Goal: Task Accomplishment & Management: Manage account settings

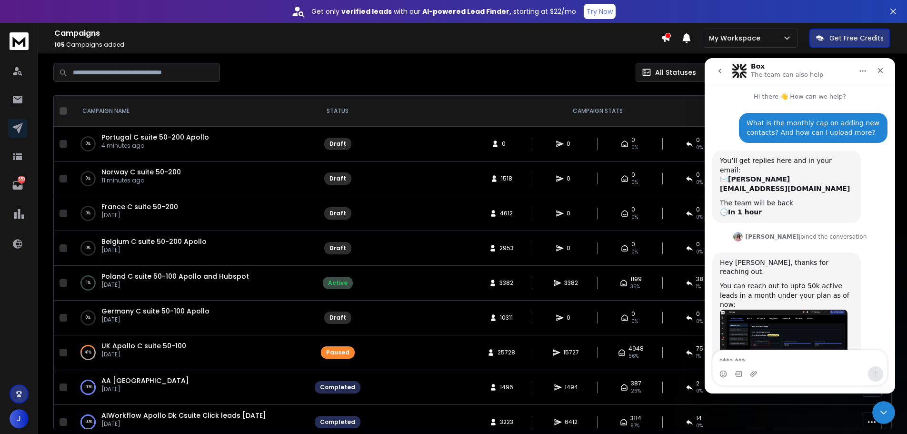
scroll to position [93, 0]
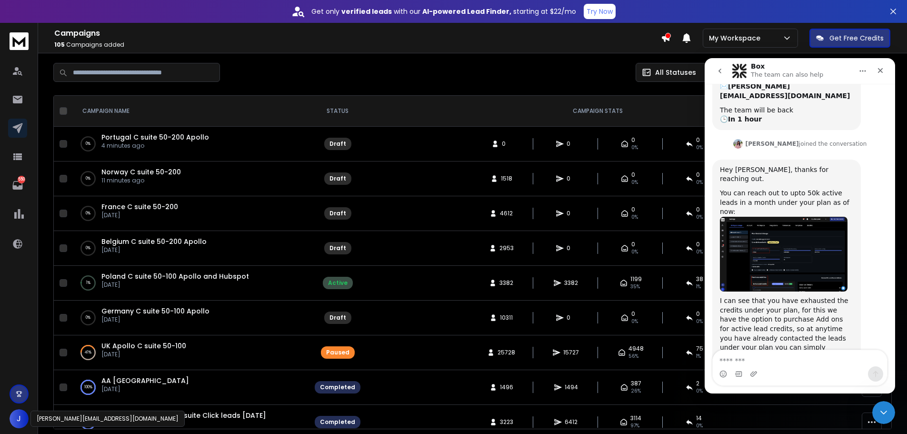
click at [21, 414] on span "J" at bounding box center [19, 418] width 19 height 19
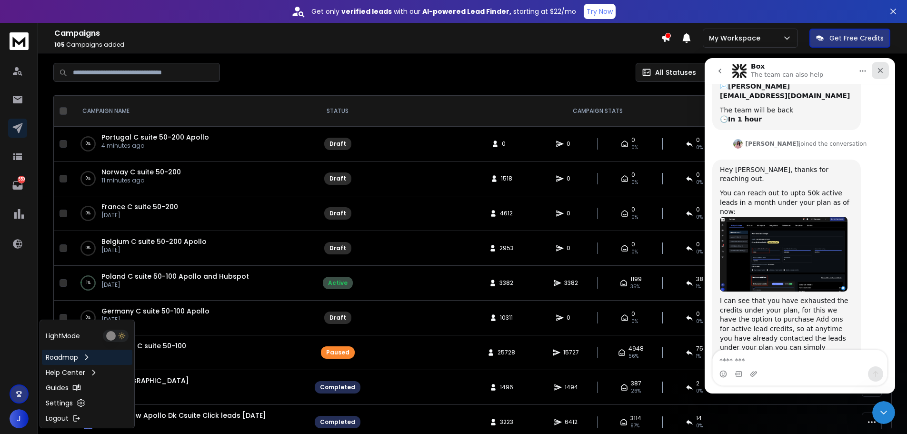
click at [879, 67] on icon "Close" at bounding box center [880, 71] width 8 height 8
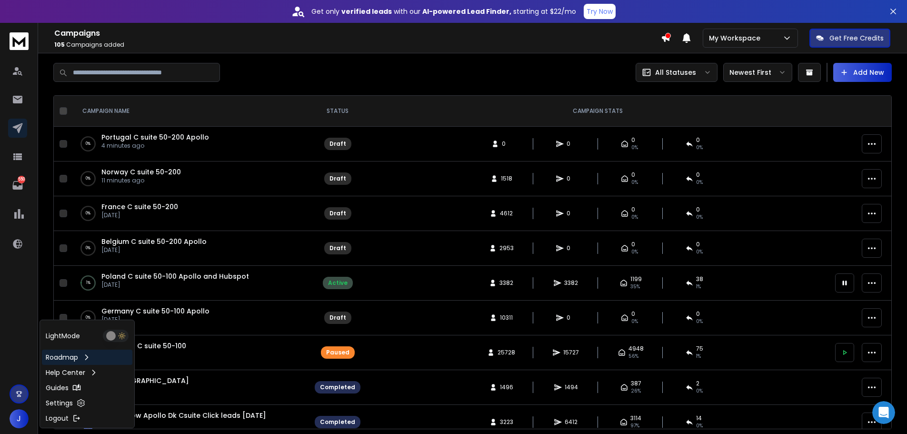
click at [16, 44] on img at bounding box center [19, 41] width 19 height 18
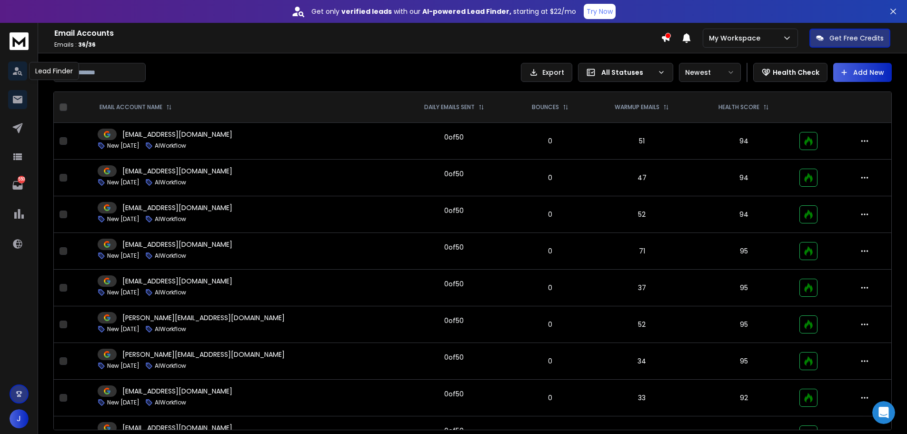
click at [20, 72] on icon at bounding box center [18, 73] width 10 height 5
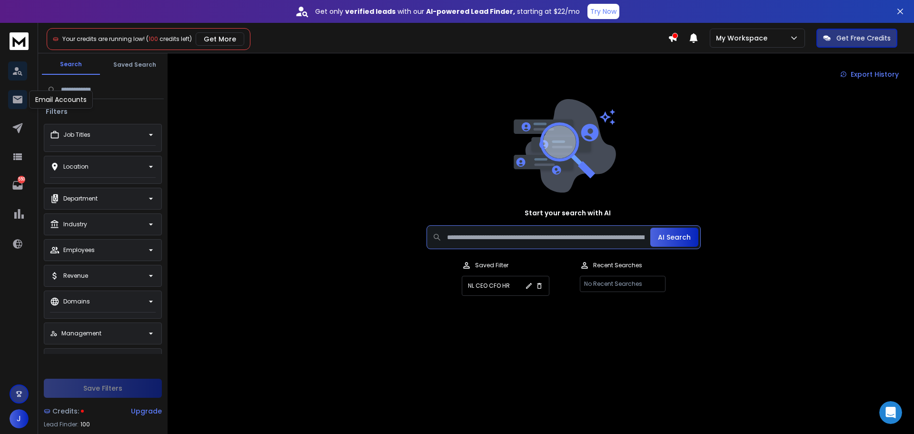
click at [17, 98] on icon at bounding box center [18, 100] width 10 height 8
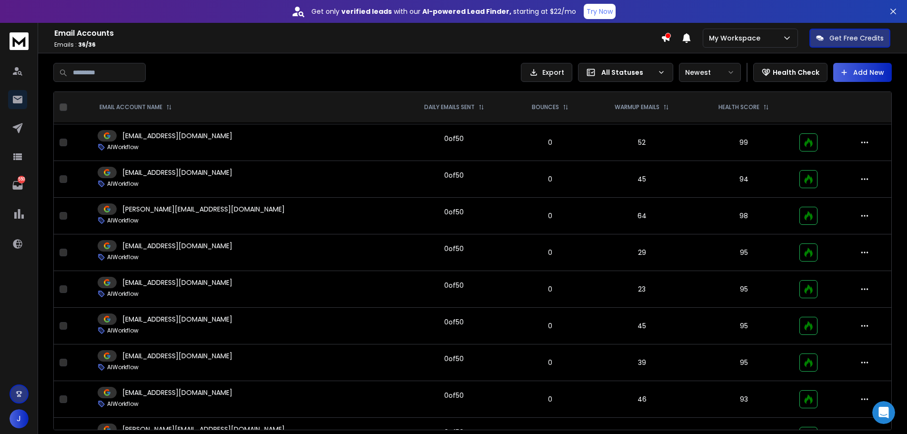
scroll to position [449, 0]
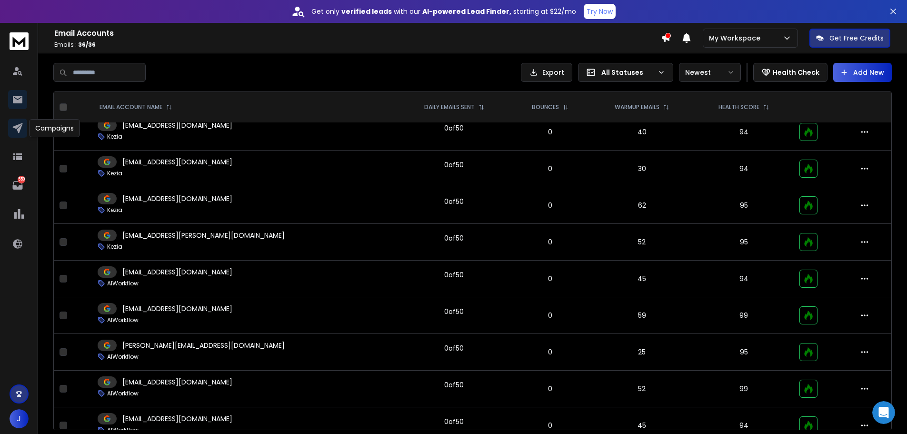
click at [16, 124] on icon at bounding box center [17, 127] width 11 height 11
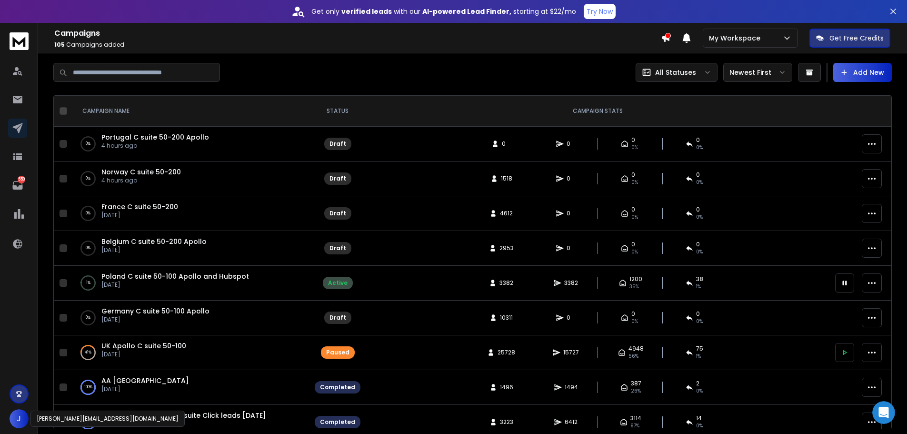
click at [22, 415] on span "J" at bounding box center [19, 418] width 19 height 19
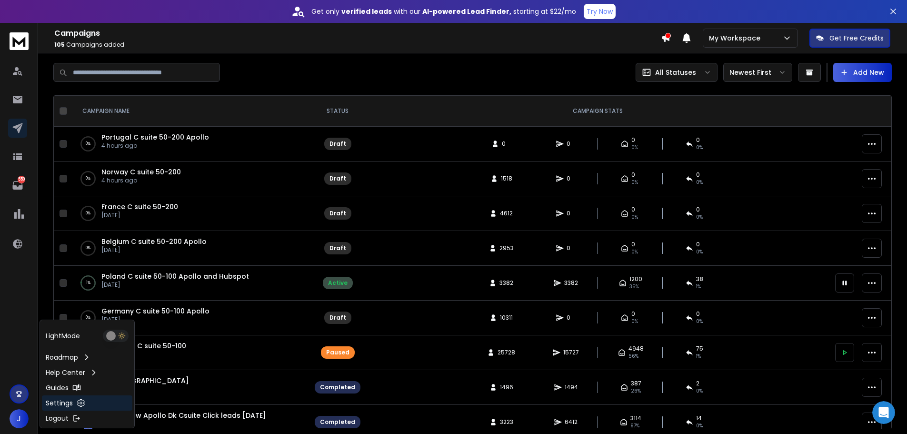
click at [65, 403] on p "Settings" at bounding box center [59, 403] width 27 height 10
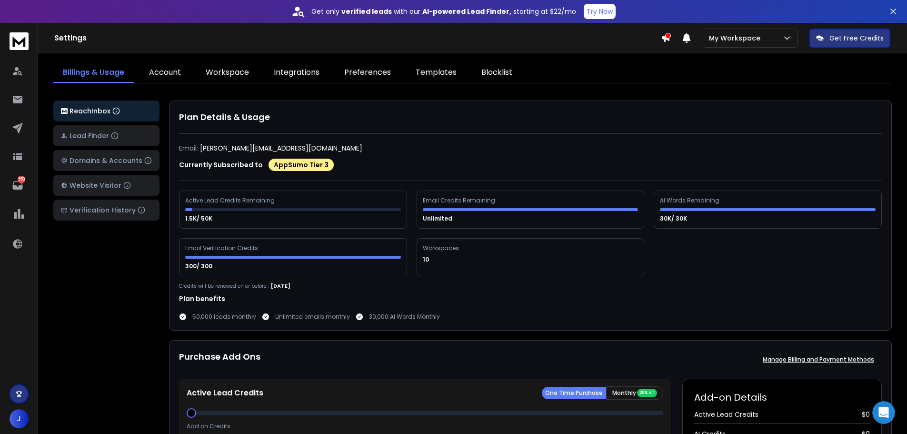
click at [164, 74] on link "Account" at bounding box center [164, 73] width 51 height 20
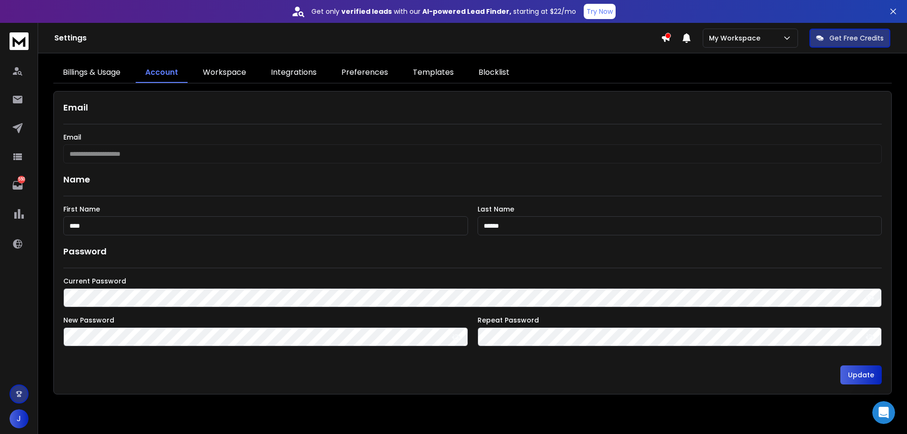
click at [92, 73] on link "Billings & Usage" at bounding box center [91, 73] width 77 height 20
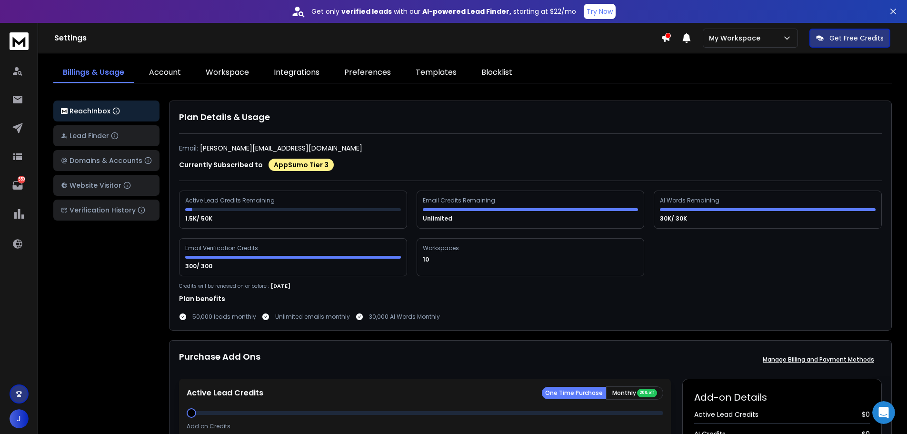
click at [218, 220] on div "1.5K/ 50K" at bounding box center [293, 219] width 216 height 8
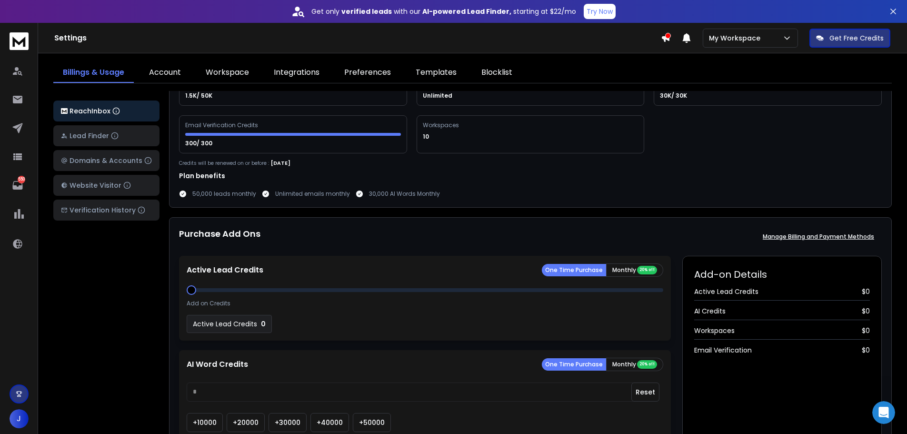
scroll to position [143, 0]
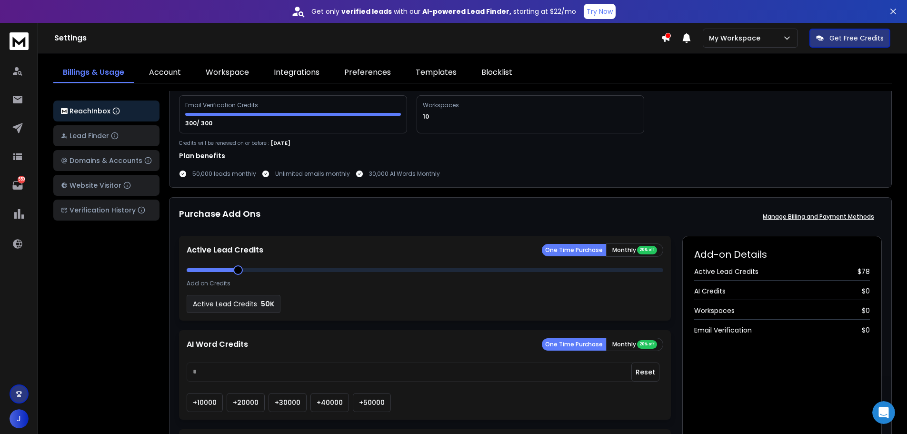
click at [235, 266] on span at bounding box center [238, 270] width 10 height 10
click at [187, 267] on span at bounding box center [192, 270] width 10 height 10
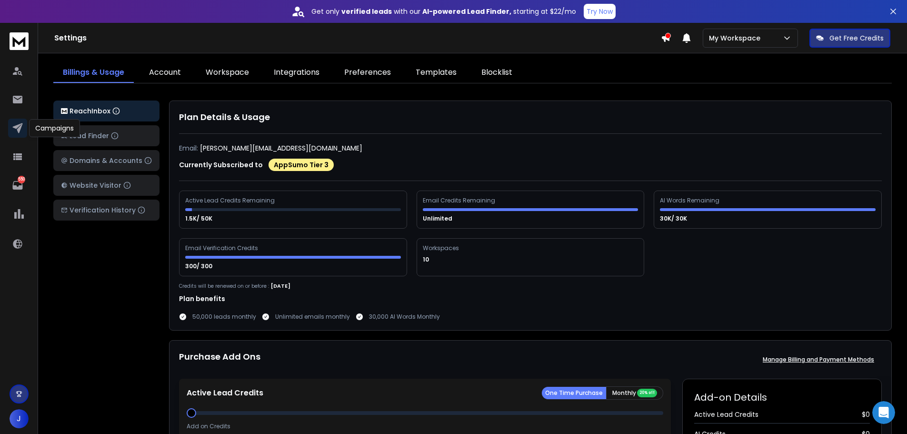
click at [21, 126] on icon at bounding box center [17, 128] width 10 height 10
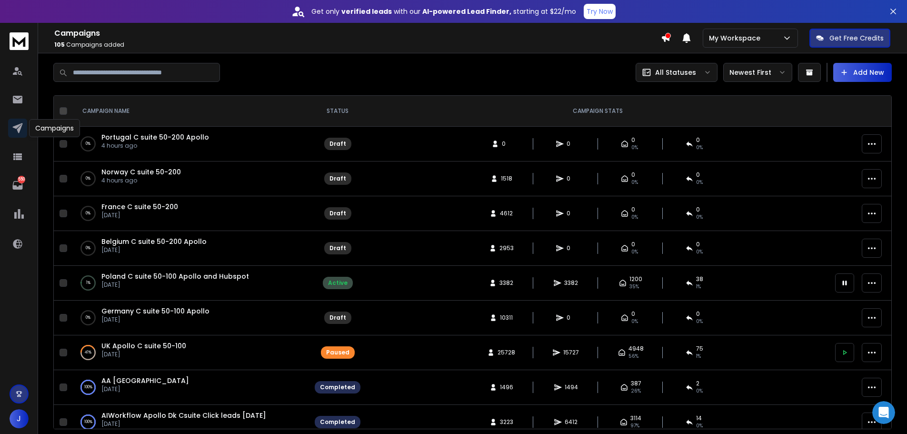
click at [182, 276] on span "Poland C suite 50-100 Apollo and Hubspot" at bounding box center [175, 276] width 148 height 10
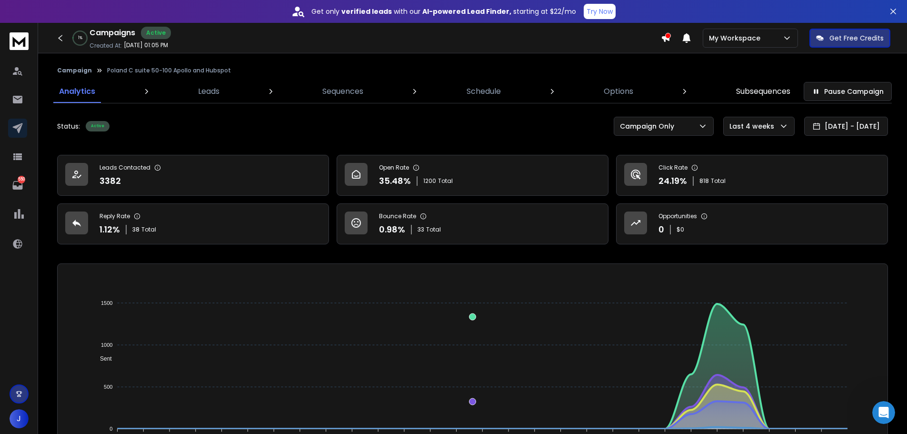
click at [751, 91] on p "Subsequences" at bounding box center [763, 91] width 54 height 11
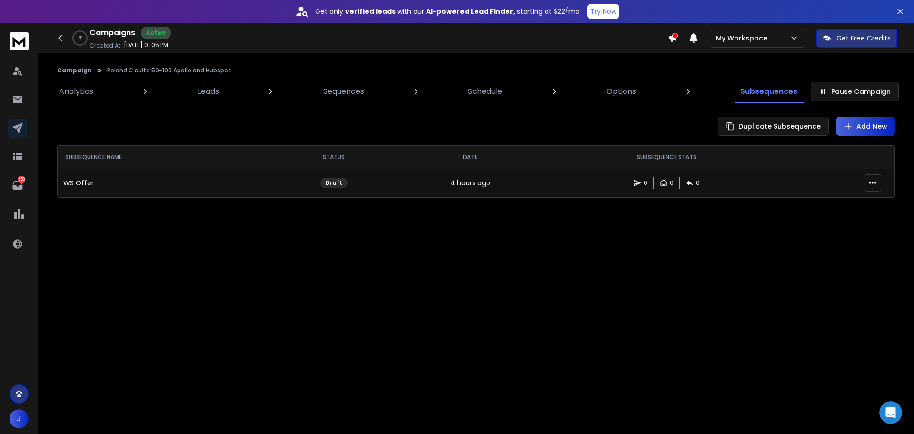
click at [79, 182] on td "WS Offer" at bounding box center [167, 182] width 218 height 29
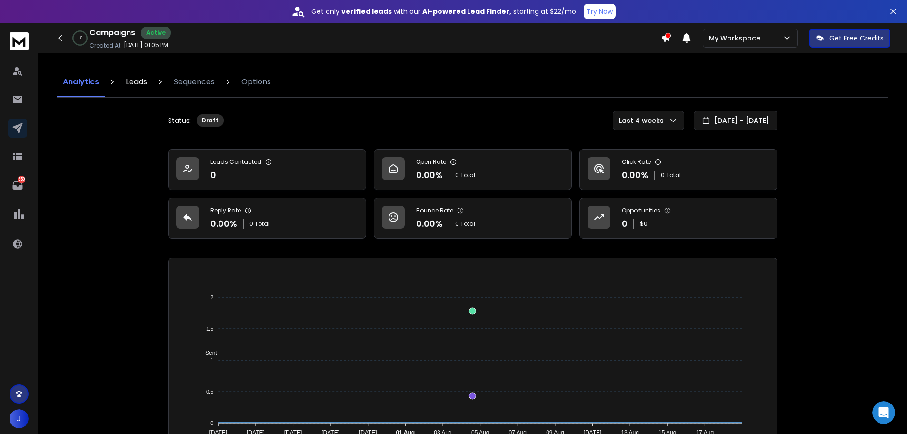
click at [135, 81] on p "Leads" at bounding box center [136, 81] width 21 height 11
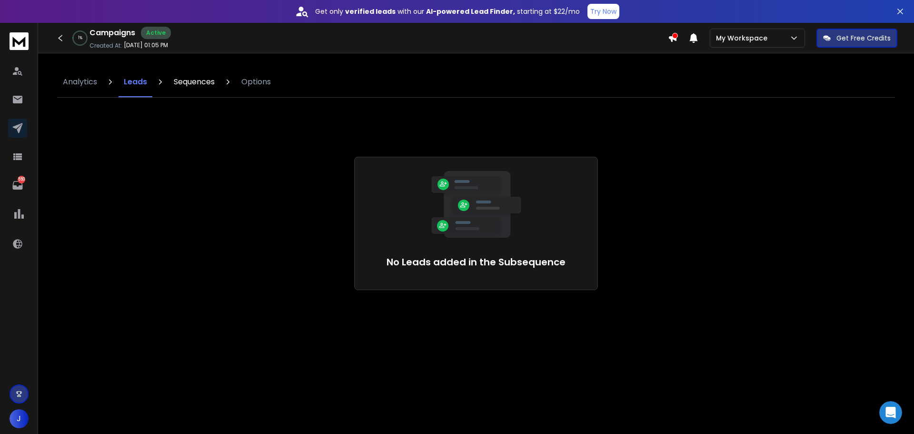
click at [177, 79] on p "Sequences" at bounding box center [194, 81] width 41 height 11
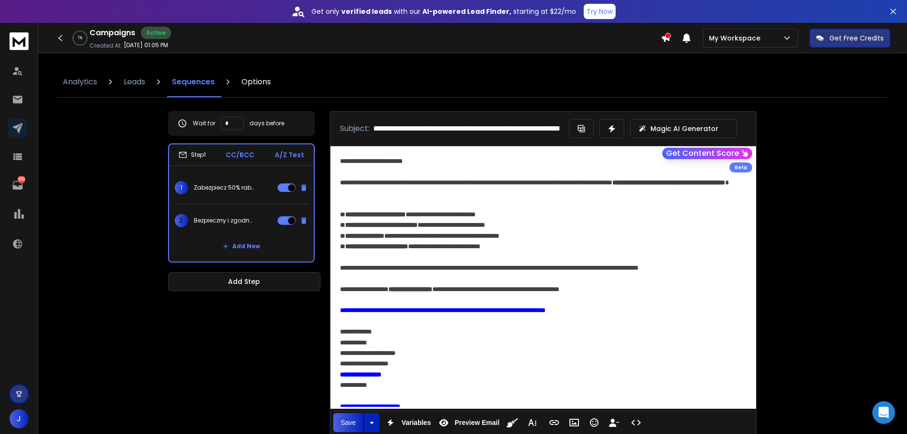
click at [262, 80] on p "Options" at bounding box center [256, 81] width 30 height 11
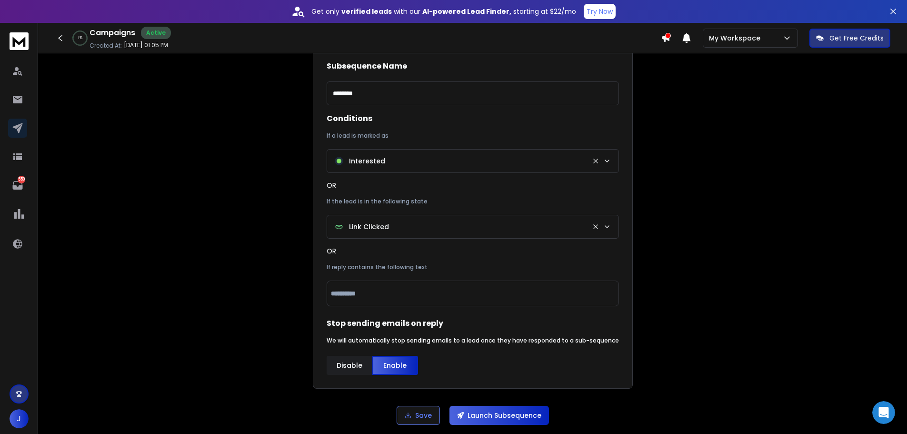
scroll to position [79, 0]
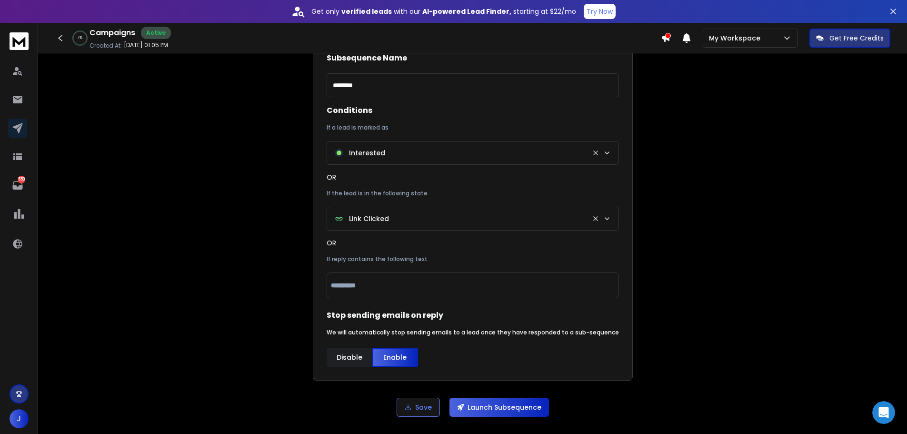
click at [501, 413] on button "Launch Subsequence" at bounding box center [498, 406] width 99 height 19
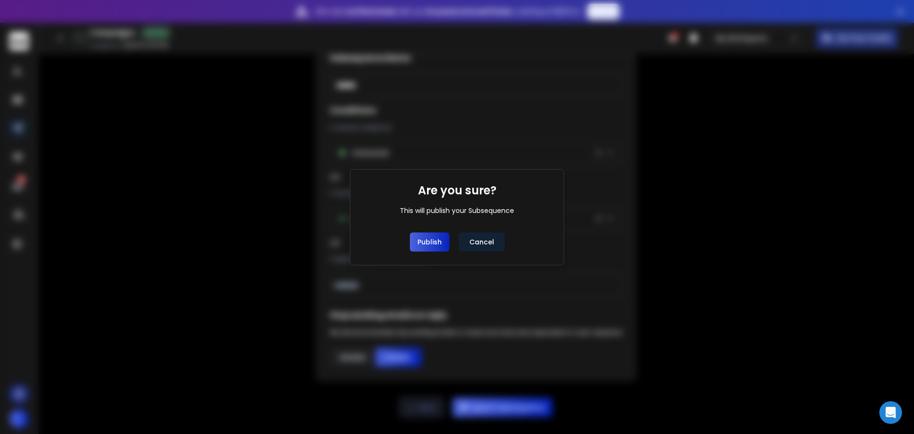
click at [423, 236] on button "Publish" at bounding box center [429, 241] width 39 height 19
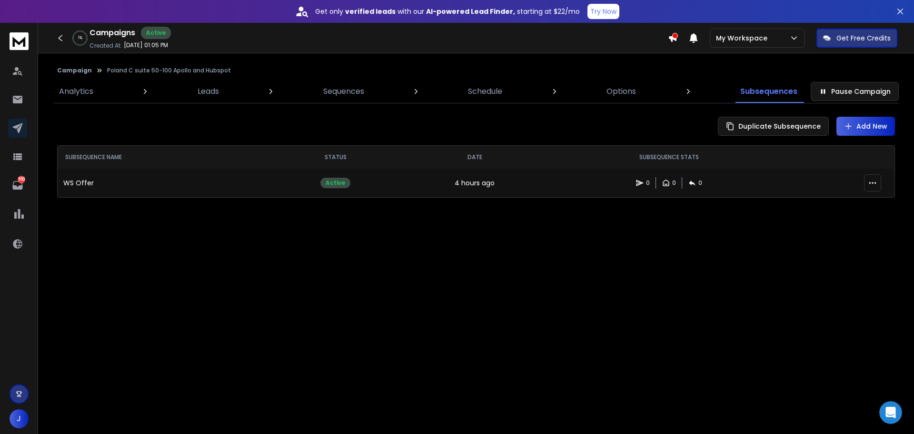
click at [79, 180] on td "WS Offer" at bounding box center [166, 182] width 216 height 29
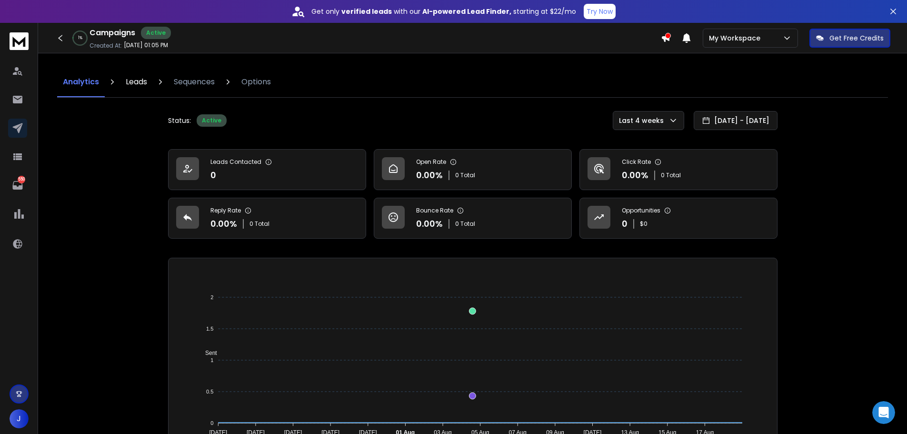
click at [141, 85] on p "Leads" at bounding box center [136, 81] width 21 height 11
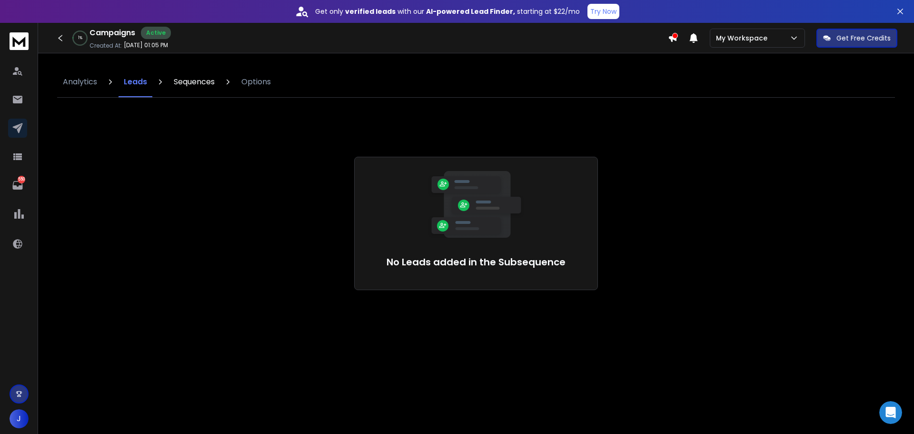
click at [187, 79] on p "Sequences" at bounding box center [194, 81] width 41 height 11
